Goal: Information Seeking & Learning: Learn about a topic

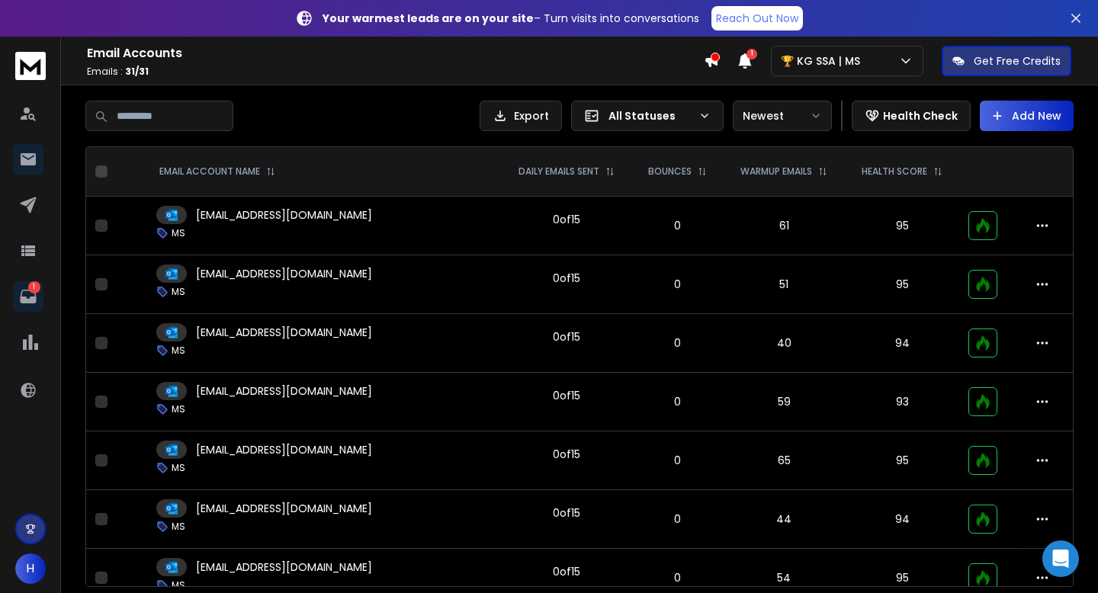
click at [31, 299] on icon at bounding box center [28, 297] width 16 height 14
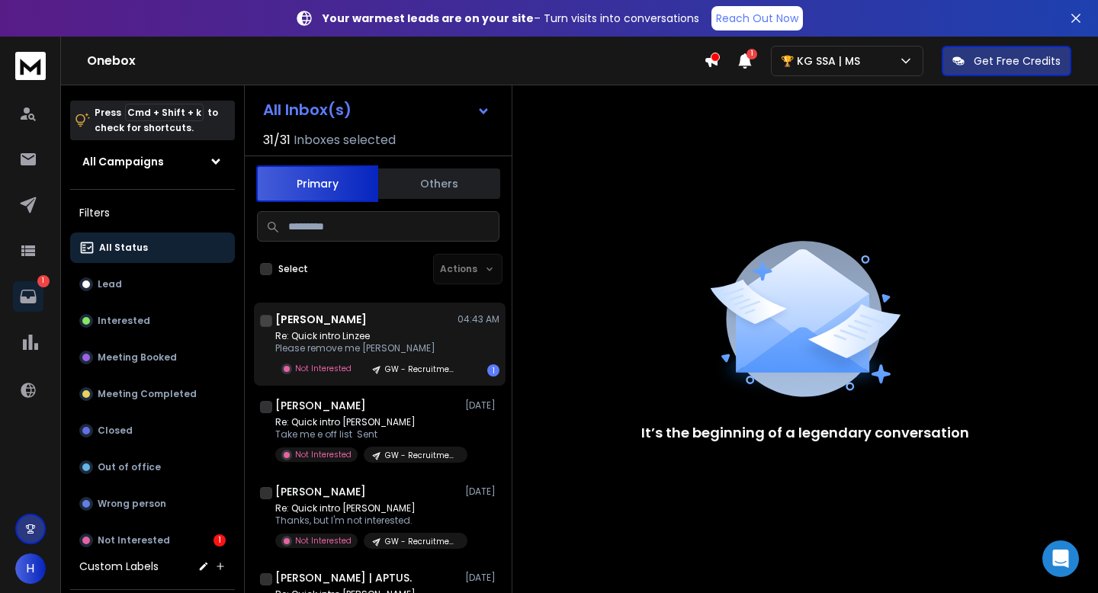
click at [398, 344] on p "Please remove me [PERSON_NAME]" at bounding box center [366, 348] width 183 height 12
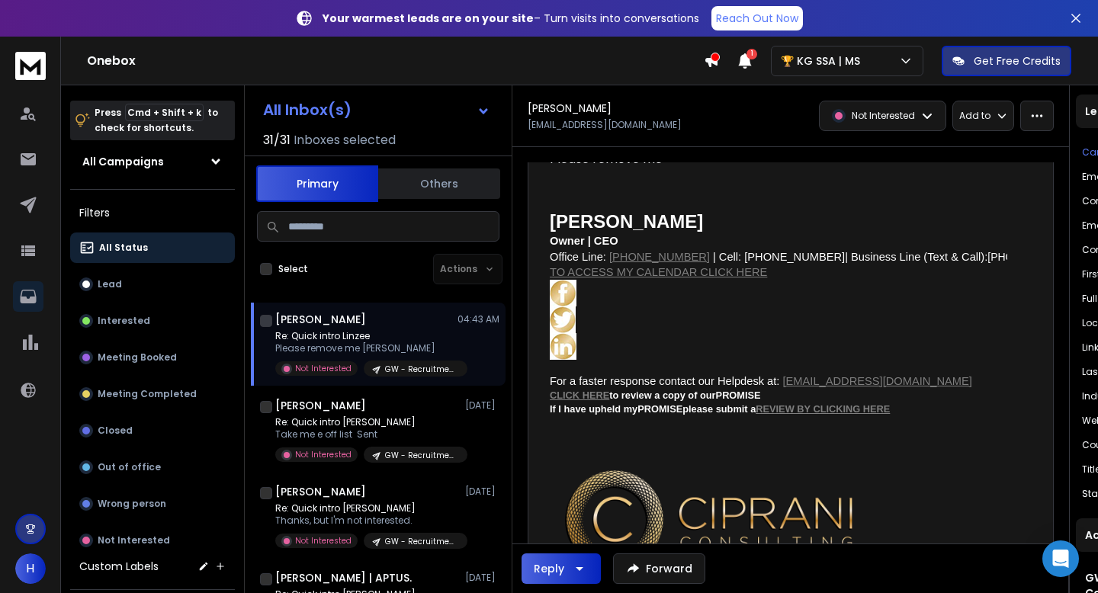
scroll to position [166, 0]
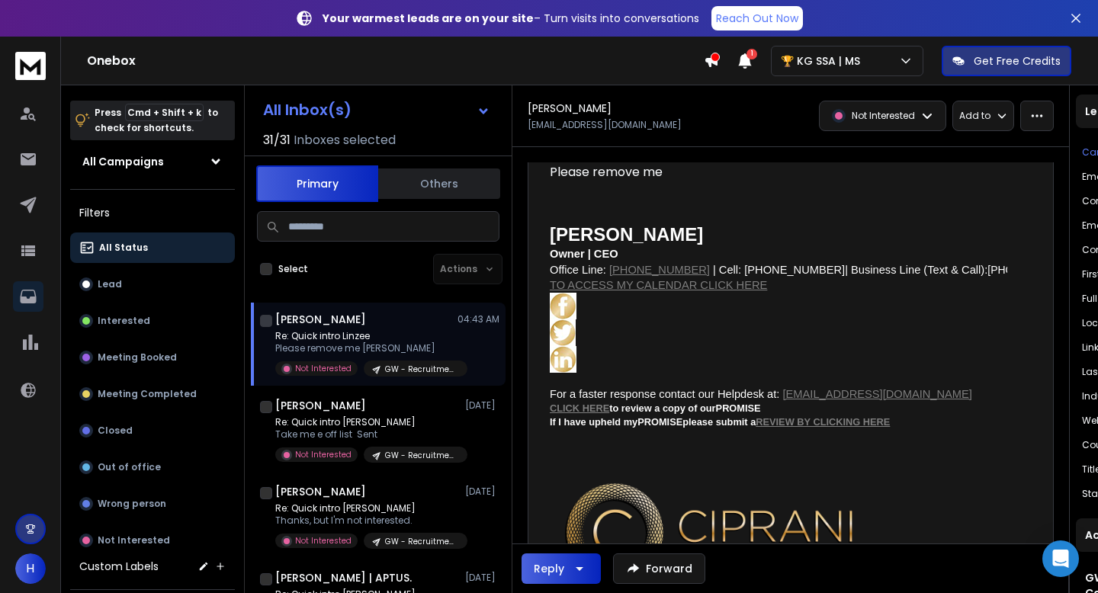
click at [602, 283] on link "TO ACCESS MY CALENDAR CLICK HERE" at bounding box center [658, 285] width 217 height 12
click at [20, 211] on icon at bounding box center [28, 205] width 18 height 18
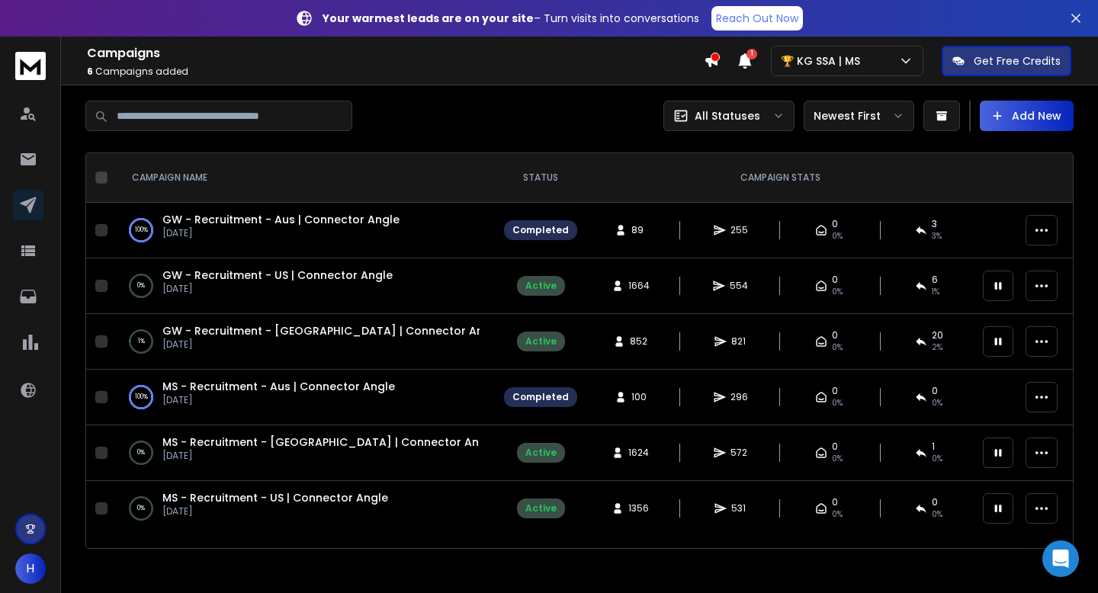
click at [300, 382] on span "MS - Recruitment - Aus | Connector Angle" at bounding box center [278, 386] width 233 height 15
